Goal: Communication & Community: Answer question/provide support

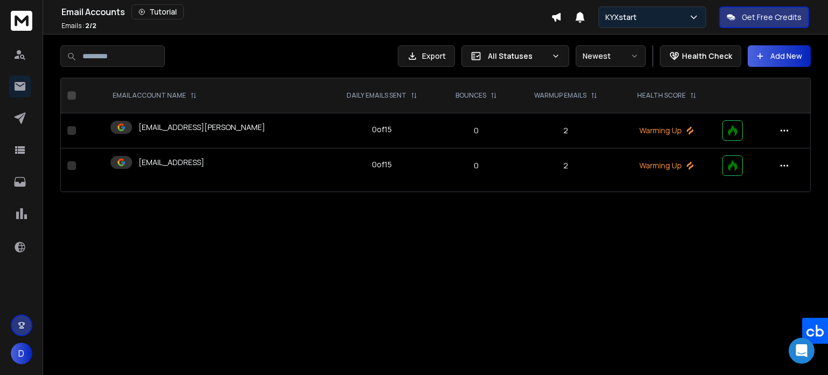
click at [631, 17] on p "KYXstart" at bounding box center [624, 17] width 36 height 11
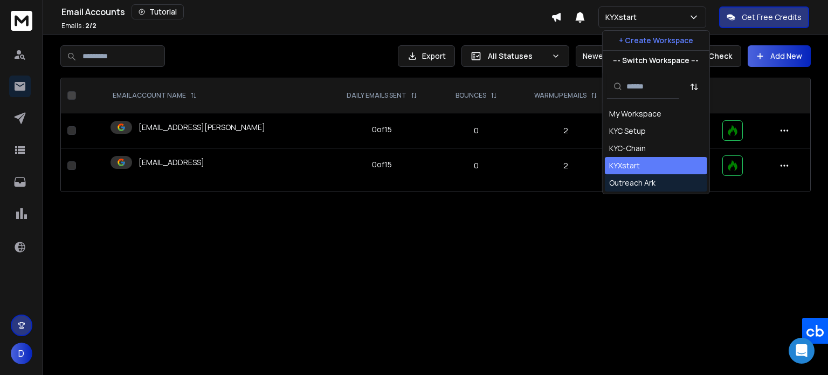
click at [638, 178] on div "Outreach Ark" at bounding box center [632, 182] width 46 height 11
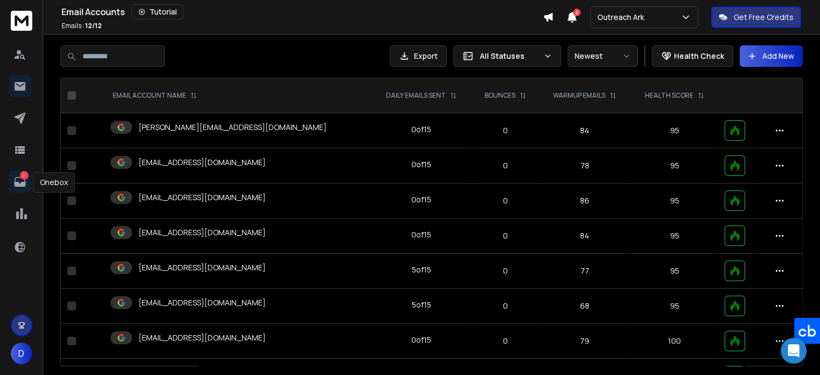
click at [24, 180] on p "1" at bounding box center [24, 175] width 9 height 9
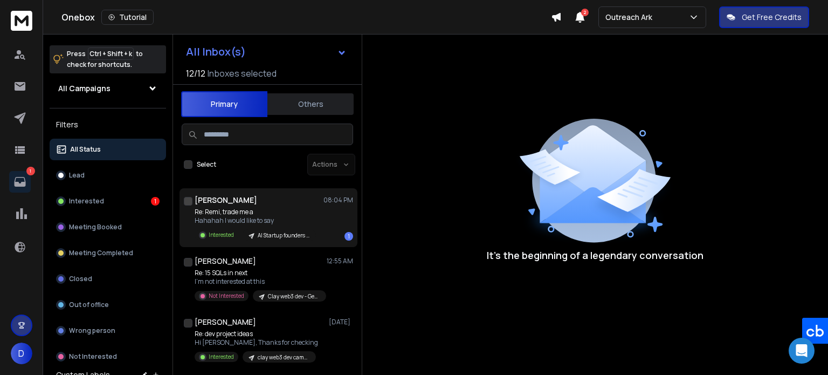
click at [229, 210] on p "Re: Remi, trade me a" at bounding box center [255, 212] width 121 height 9
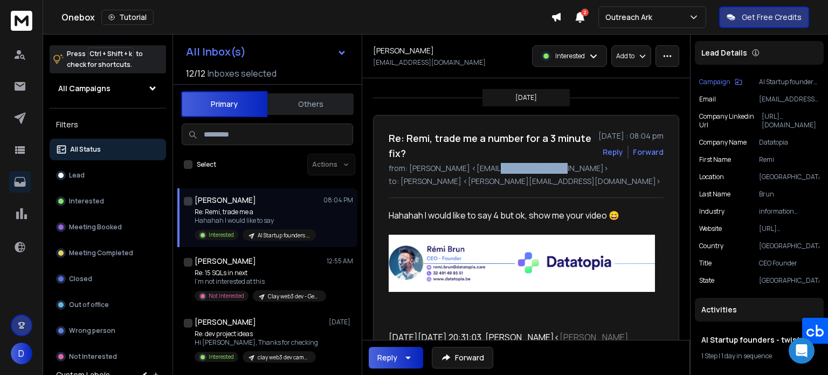
drag, startPoint x: 491, startPoint y: 171, endPoint x: 539, endPoint y: 169, distance: 48.6
click at [539, 169] on p "from: [PERSON_NAME] <[EMAIL_ADDRESS][DOMAIN_NAME]>" at bounding box center [526, 168] width 275 height 11
copy p "[DOMAIN_NAME]"
click at [586, 21] on icon at bounding box center [580, 17] width 11 height 11
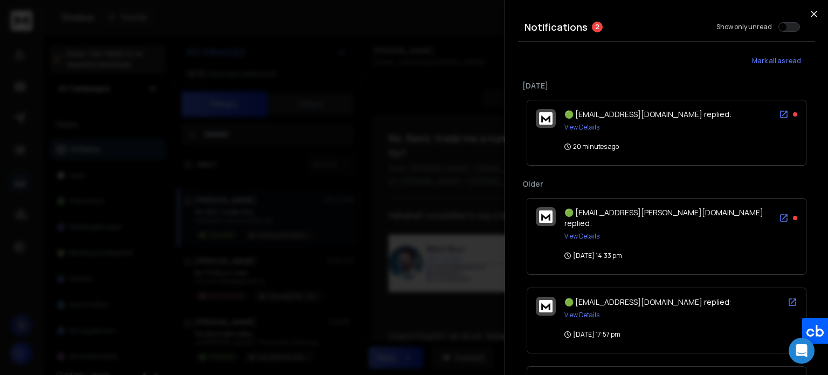
click at [812, 16] on icon "button" at bounding box center [814, 14] width 11 height 11
